Goal: Information Seeking & Learning: Learn about a topic

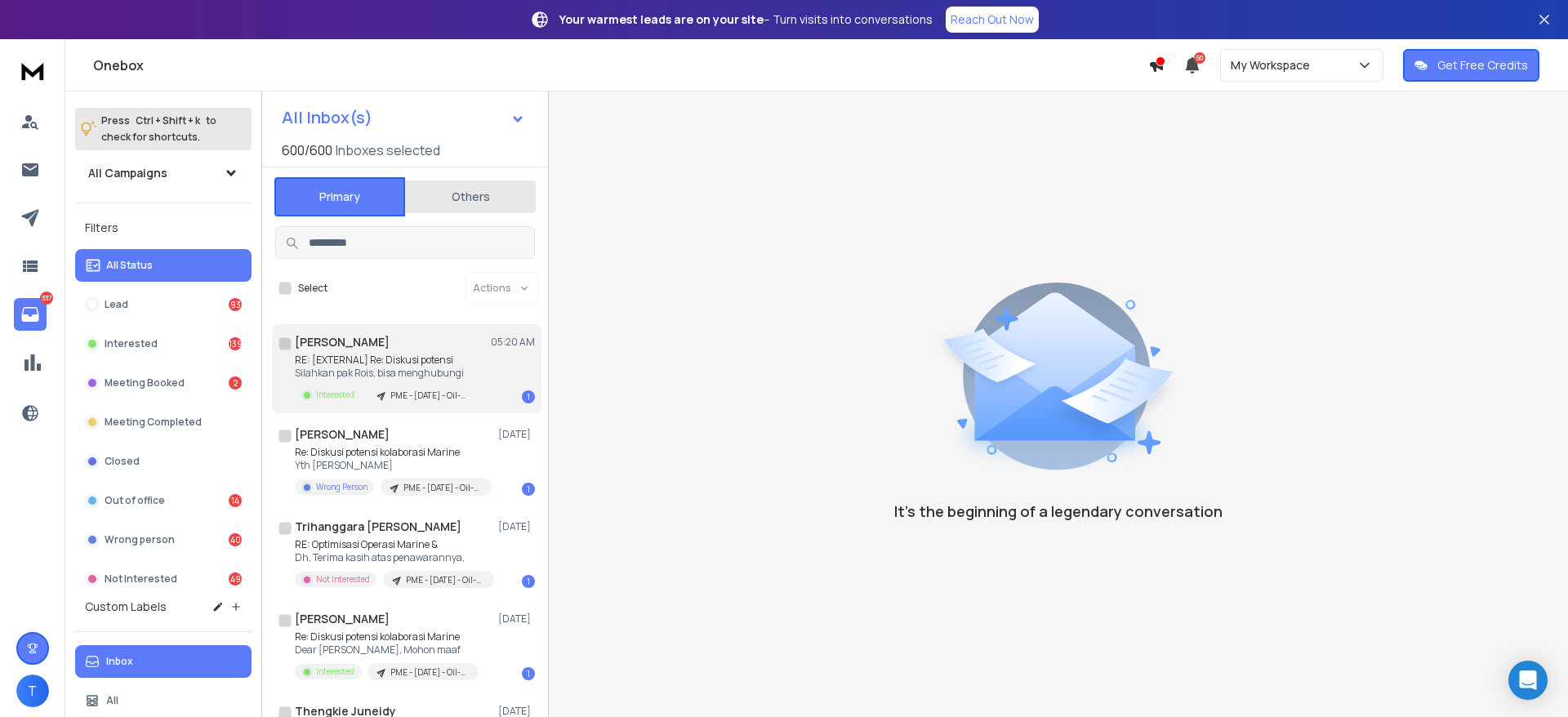
click at [381, 372] on p "Silahkan pak Rois, bisa menghubungi" at bounding box center [387, 373] width 184 height 13
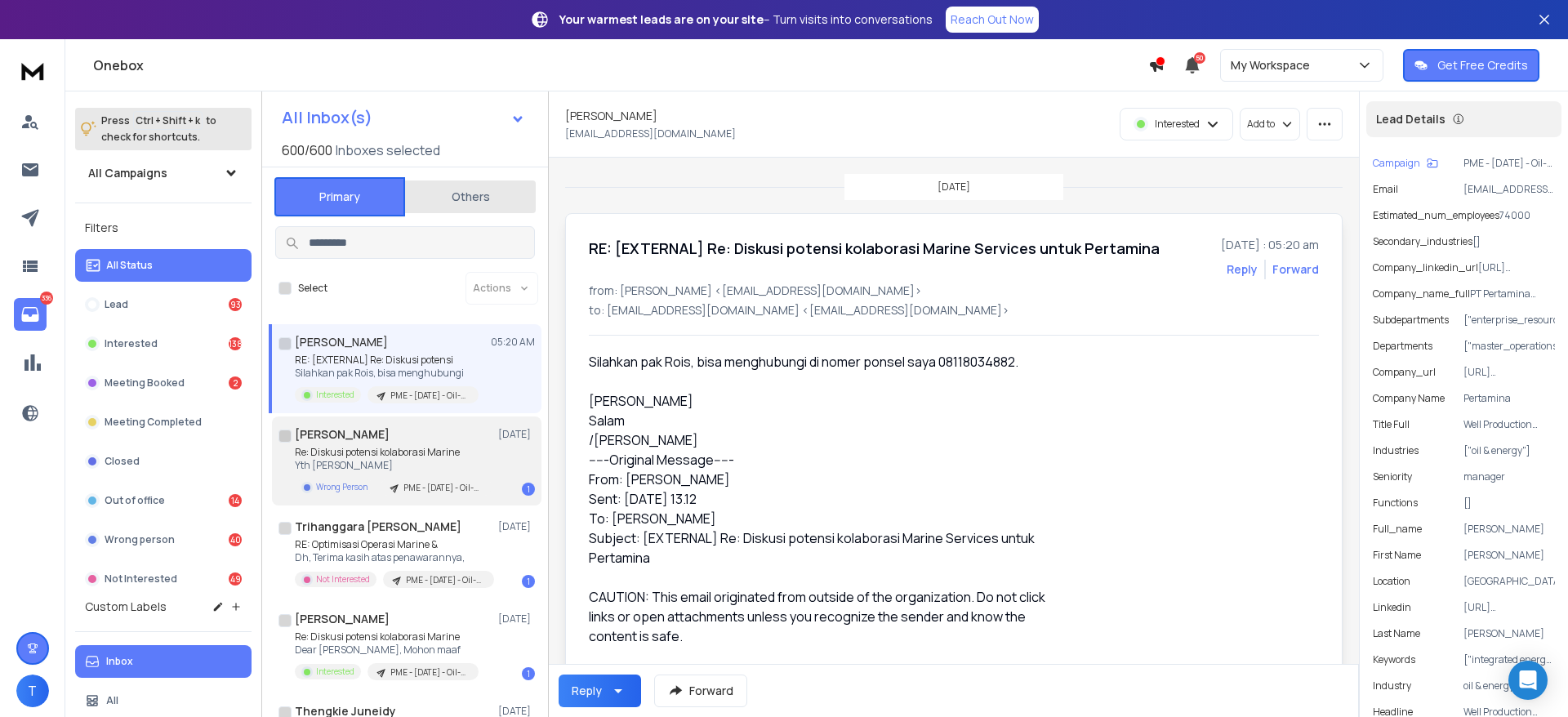
click at [413, 468] on p "Yth [PERSON_NAME]" at bounding box center [393, 465] width 196 height 13
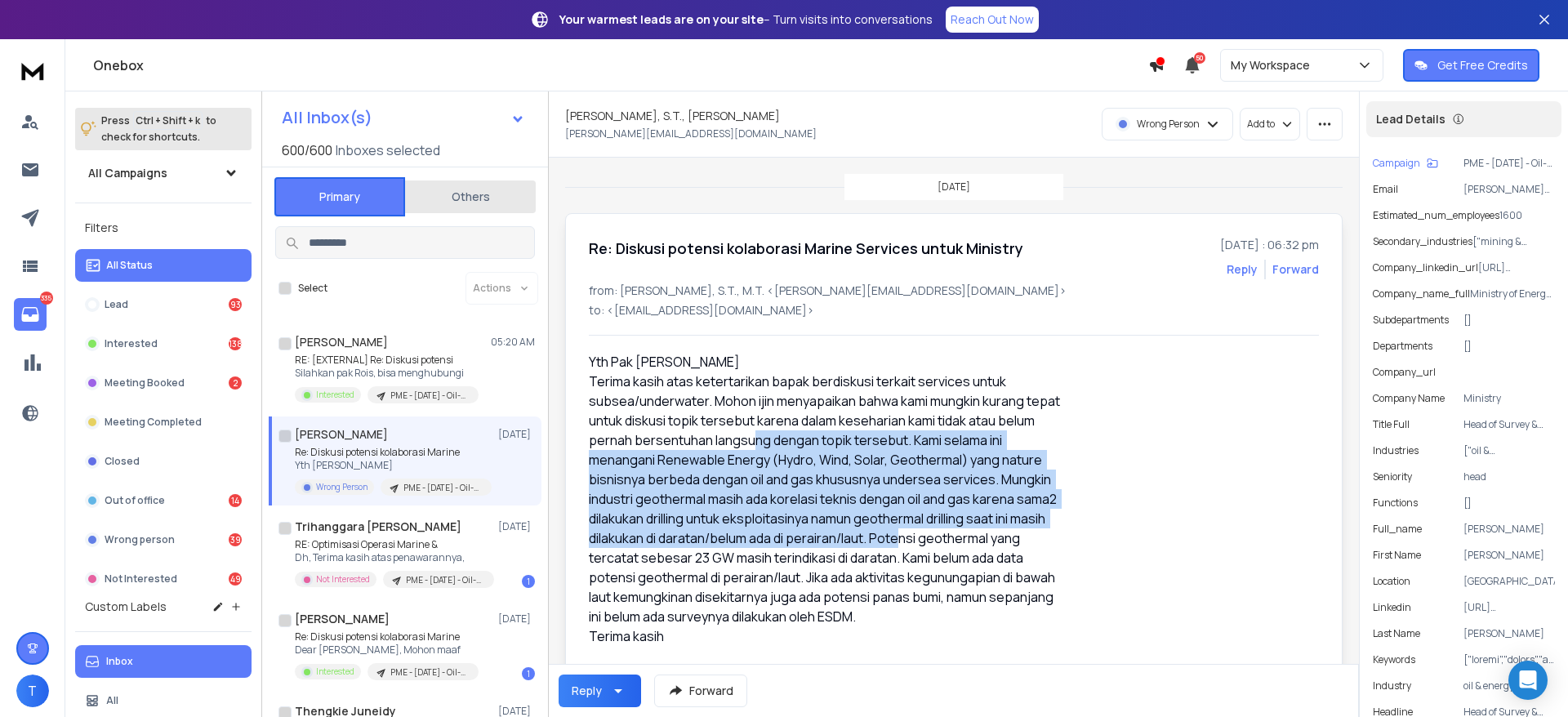
drag, startPoint x: 756, startPoint y: 431, endPoint x: 903, endPoint y: 537, distance: 181.2
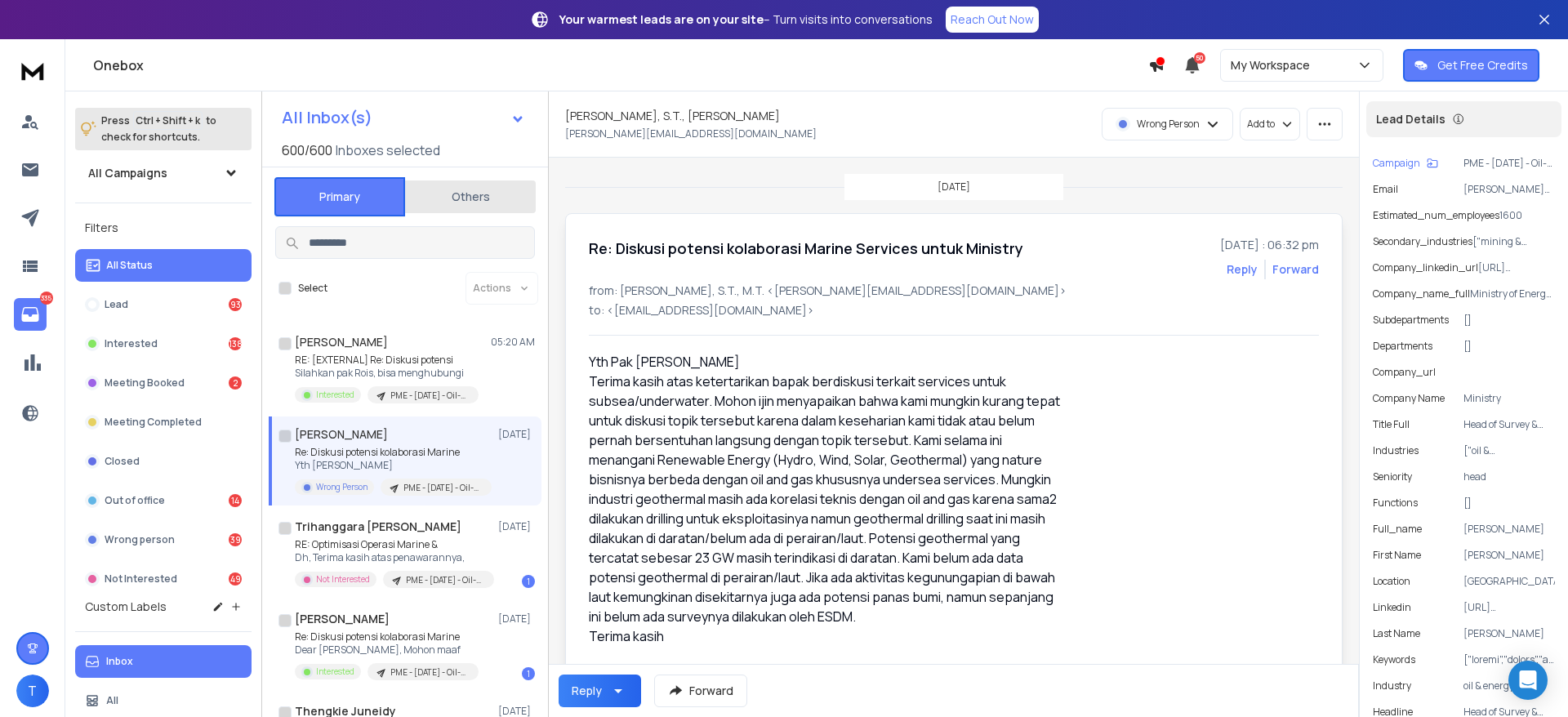
click at [1137, 134] on div "Wrong Person" at bounding box center [1167, 124] width 130 height 31
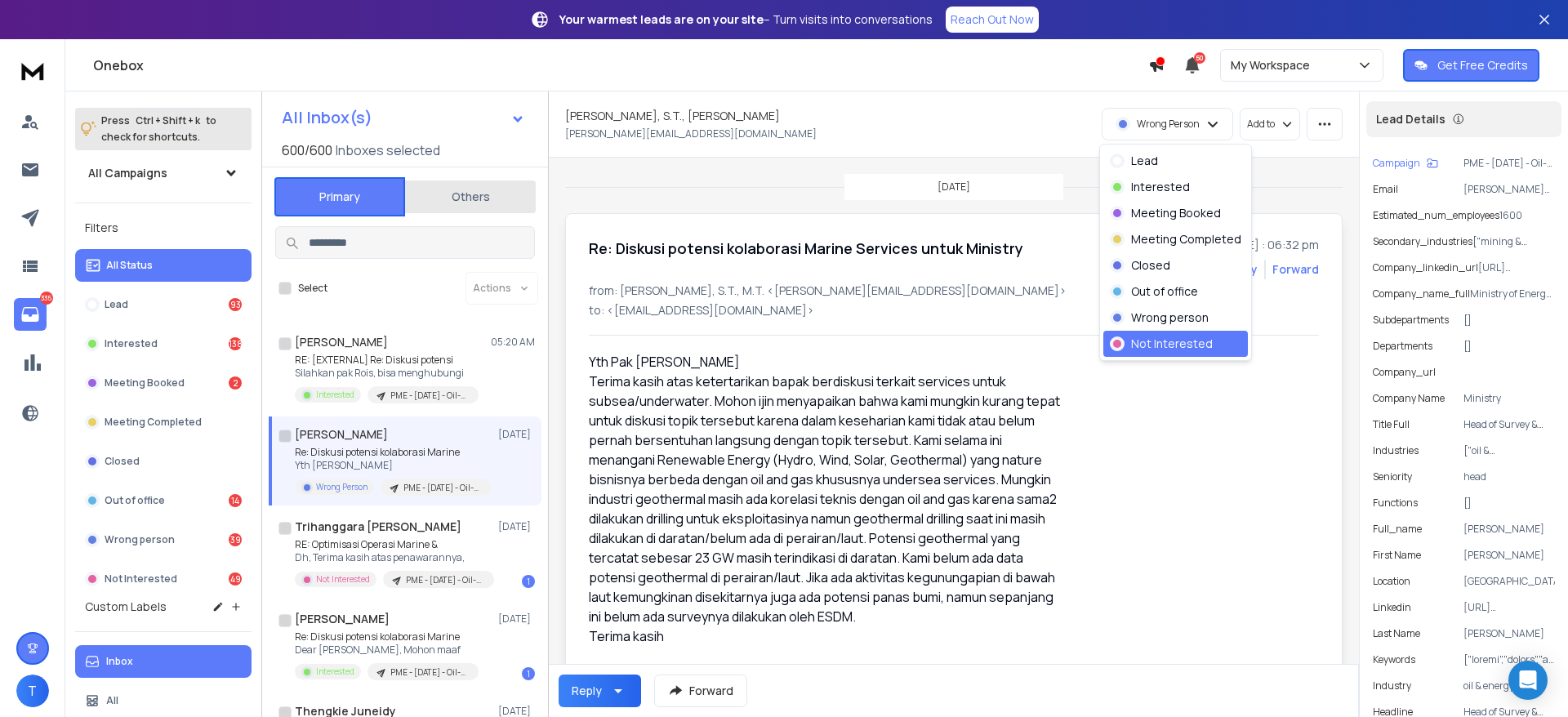
click at [1191, 351] on p "Not Interested" at bounding box center [1172, 343] width 82 height 17
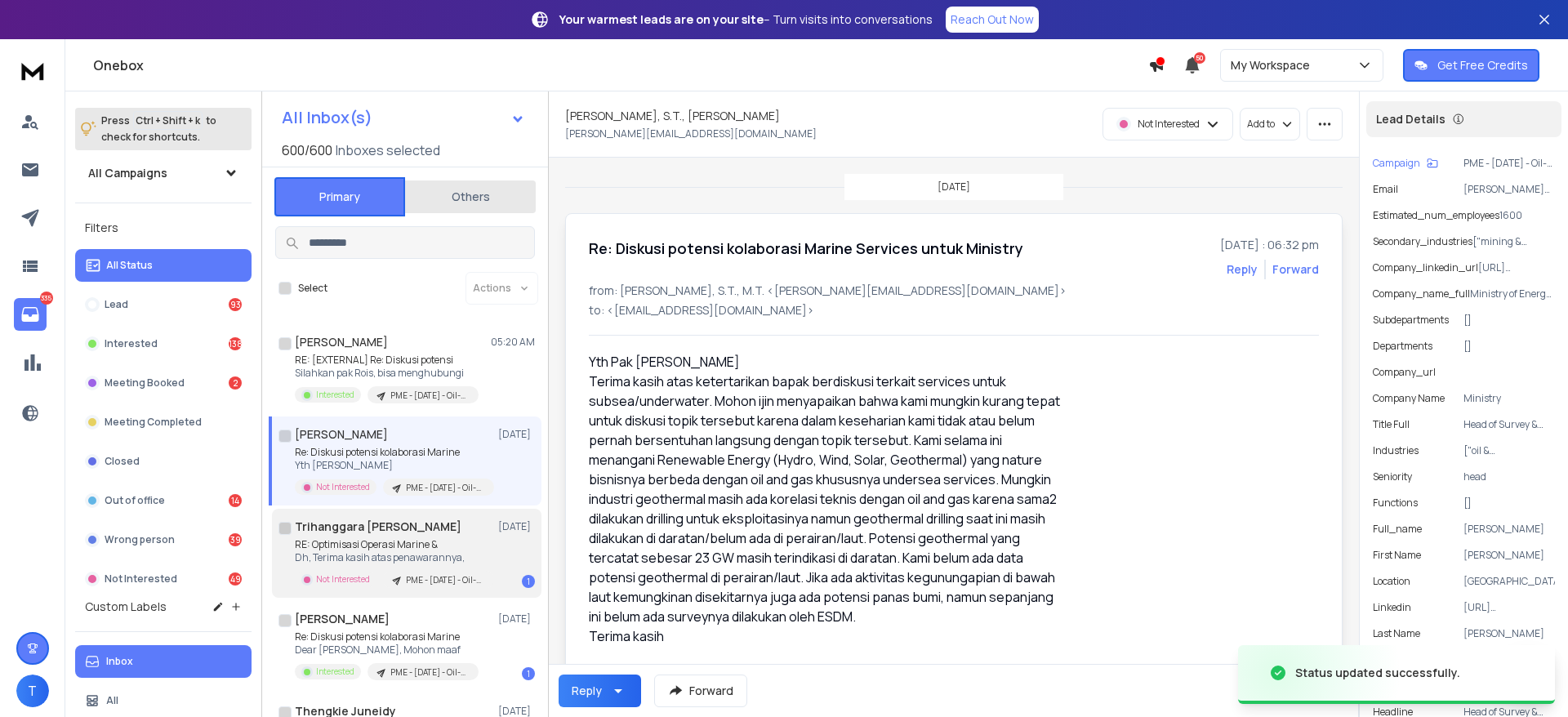
click at [443, 546] on p "RE: Optimisasi Operasi Marine &" at bounding box center [393, 544] width 196 height 13
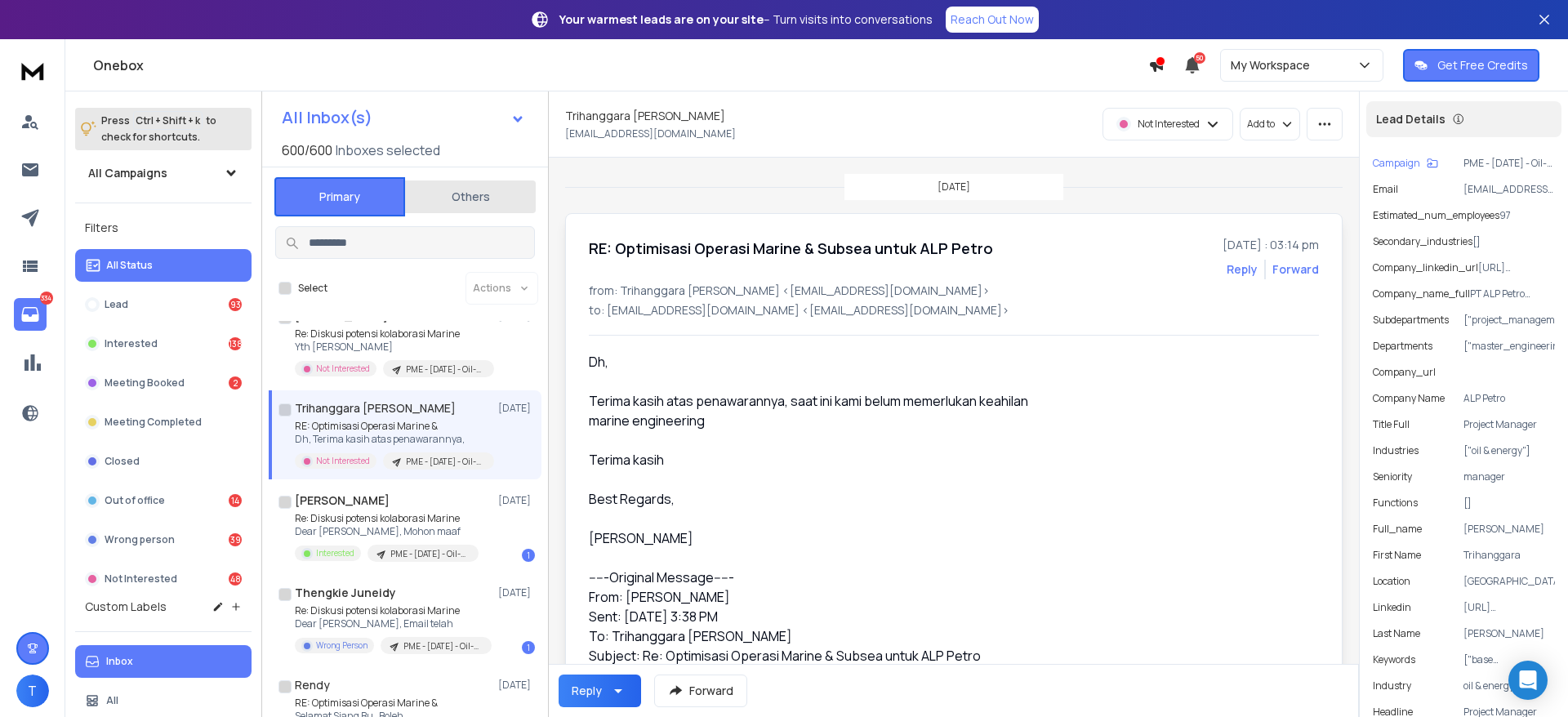
scroll to position [123, 0]
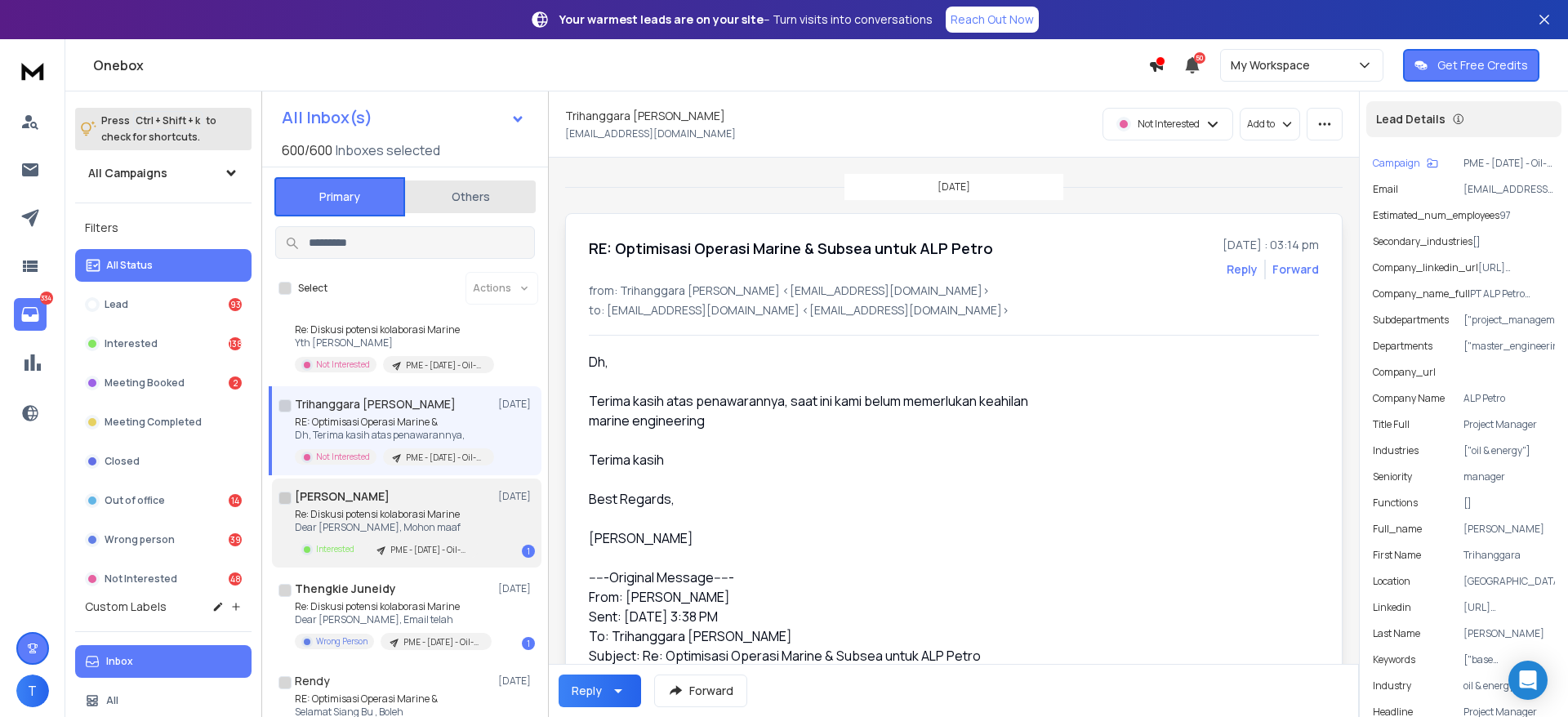
click at [382, 493] on div "[PERSON_NAME] [DATE]" at bounding box center [415, 496] width 240 height 17
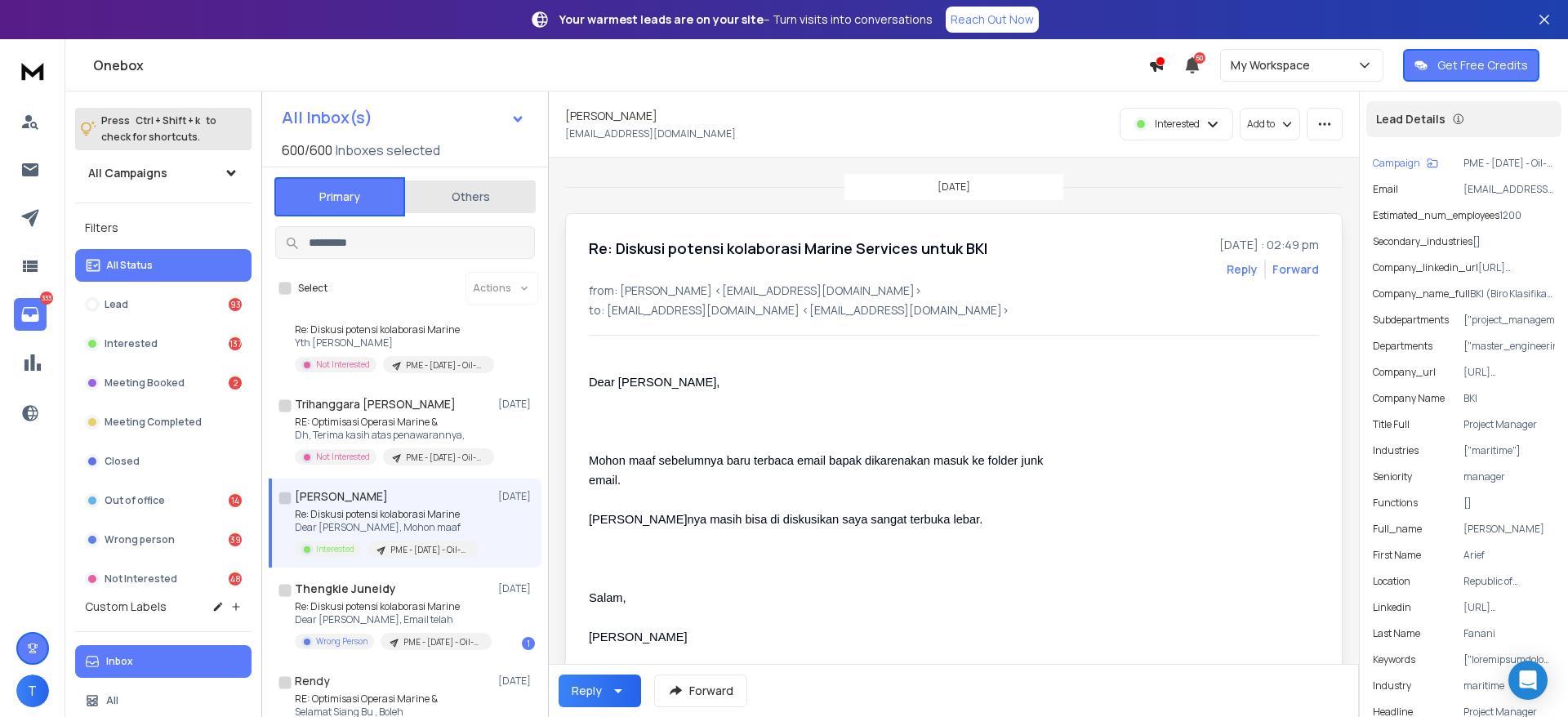
scroll to position [245, 0]
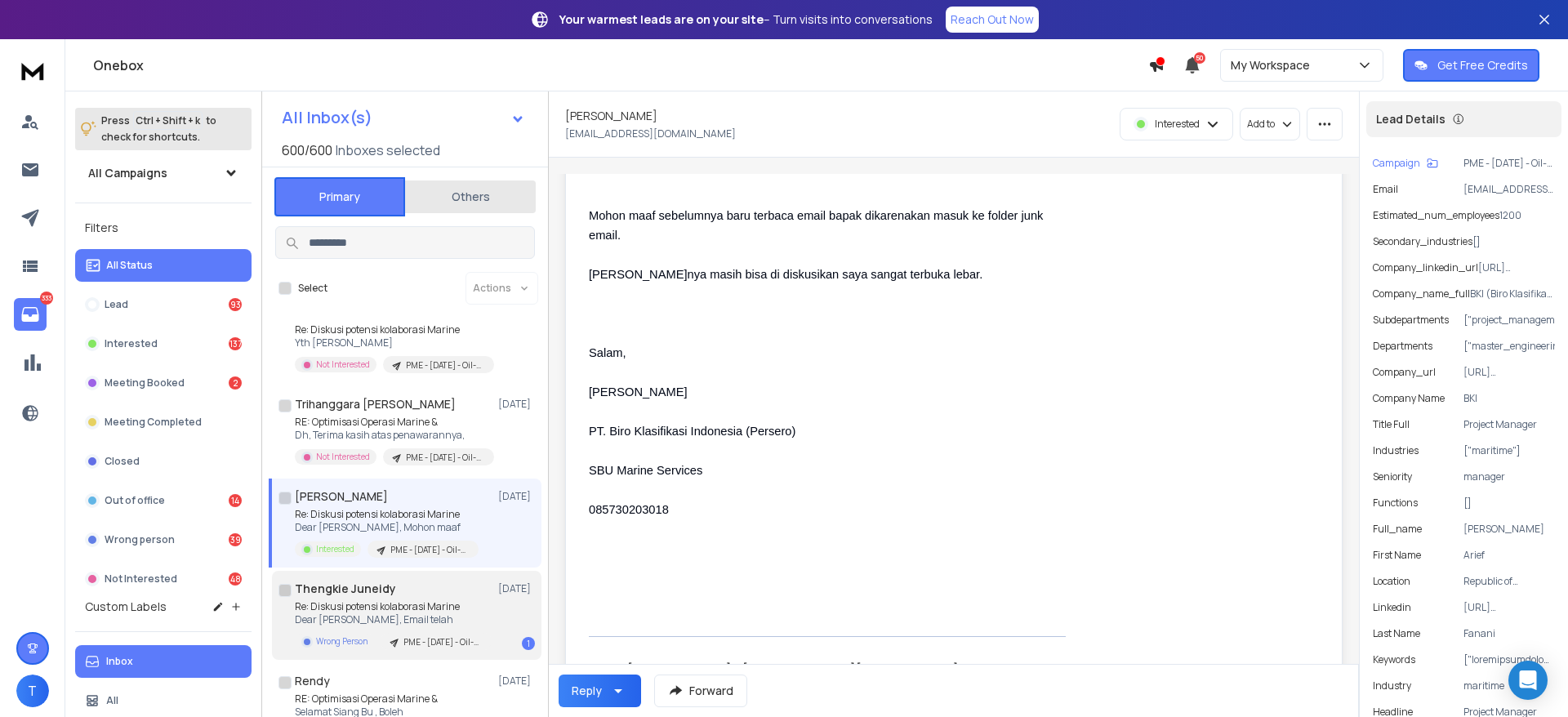
click at [401, 597] on div "Thengkie Juneidy [DATE] Re: Diskusi potensi kolaborasi Marine Dear [PERSON_NAME…" at bounding box center [415, 615] width 240 height 69
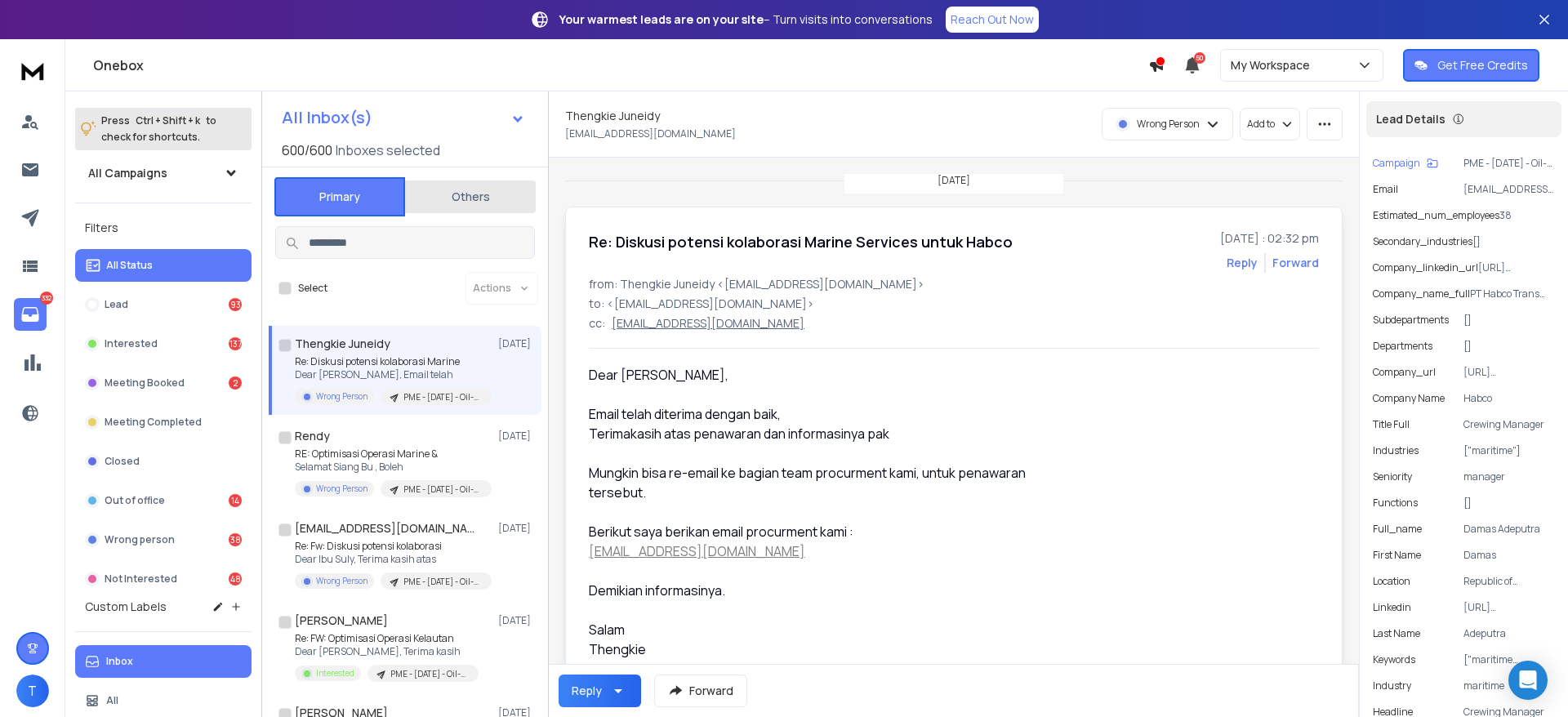
scroll to position [0, 0]
